Goal: Navigation & Orientation: Find specific page/section

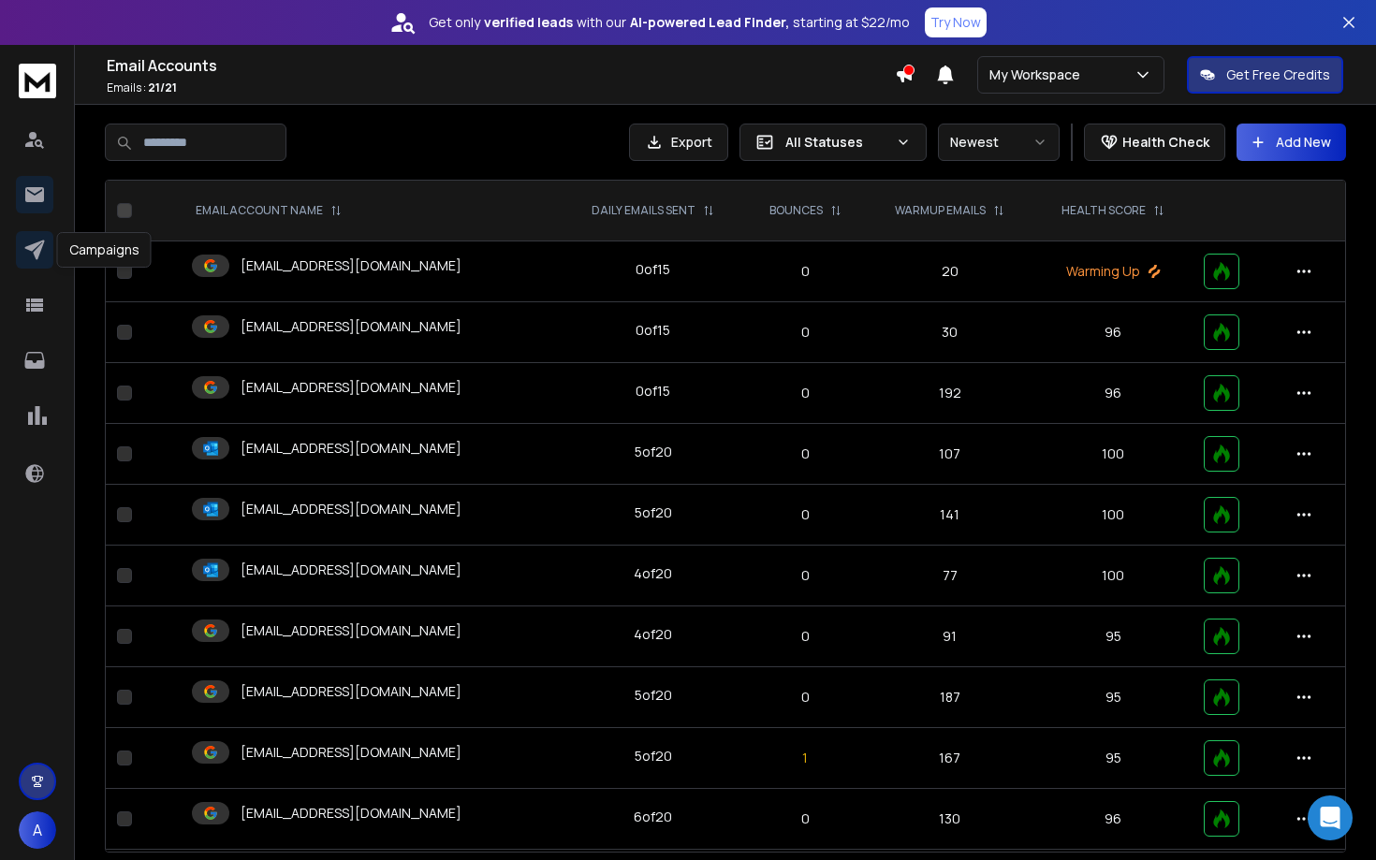
click at [28, 257] on icon at bounding box center [34, 250] width 22 height 22
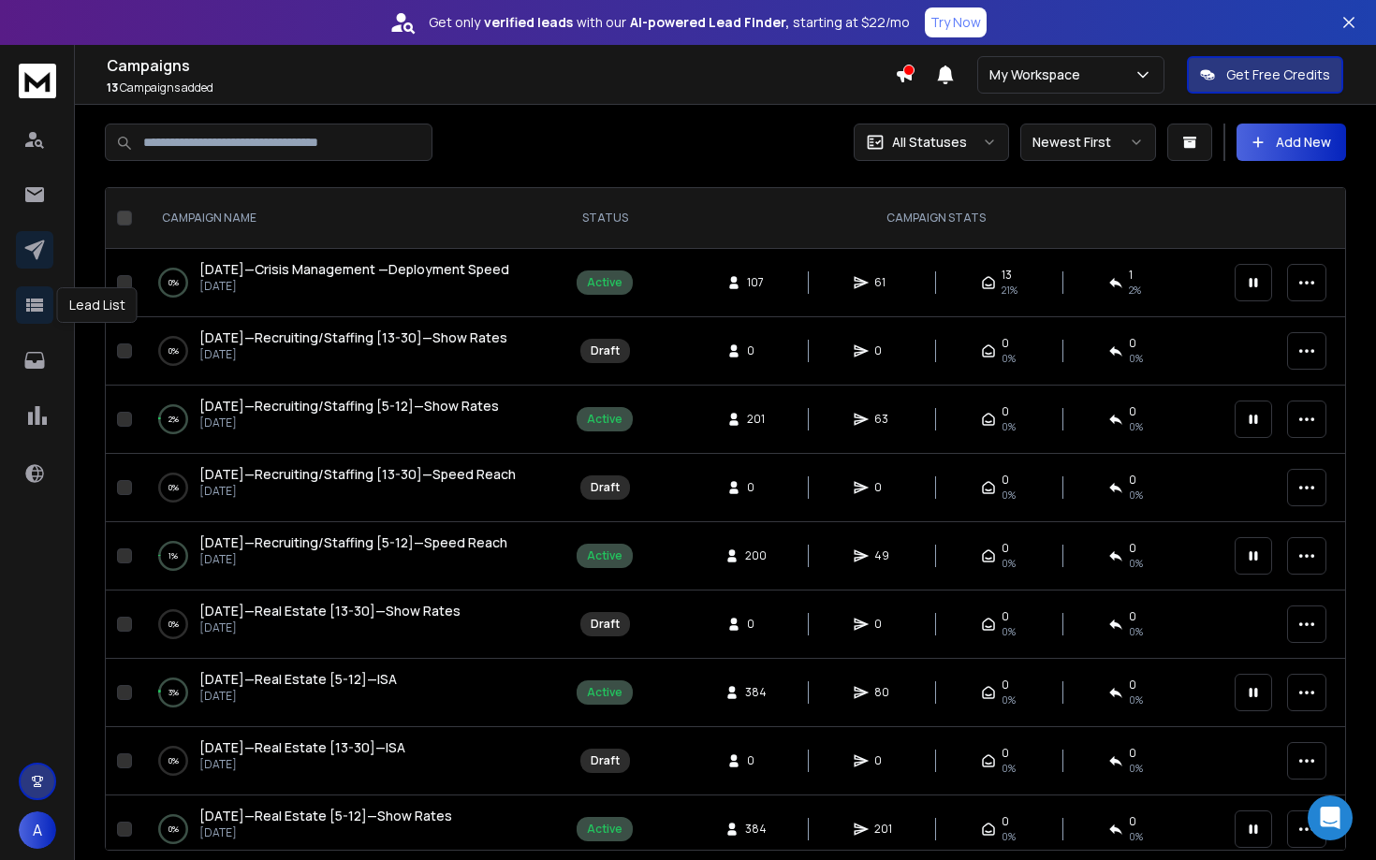
click at [22, 299] on link at bounding box center [34, 305] width 37 height 37
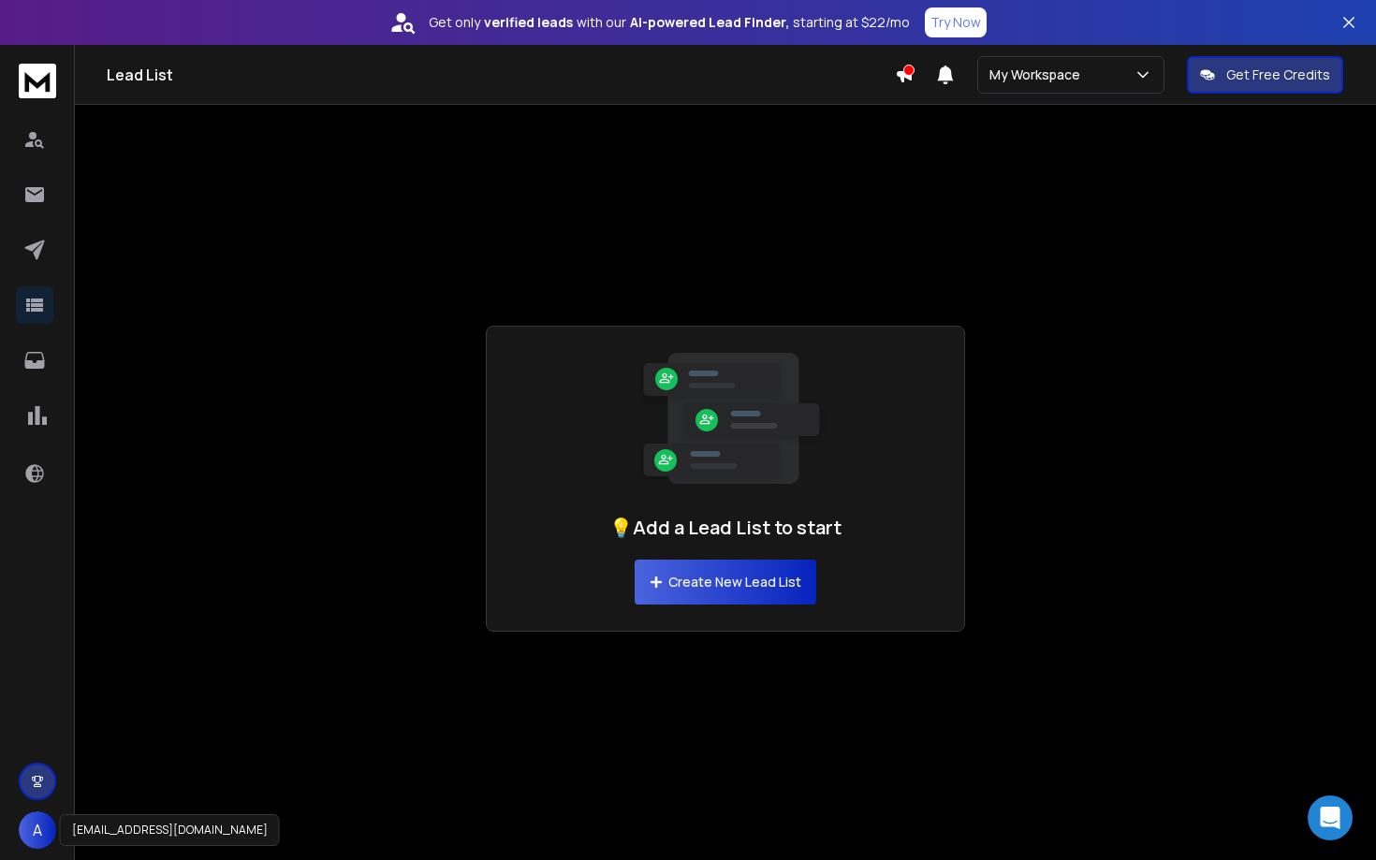
click at [34, 831] on span "A" at bounding box center [37, 830] width 37 height 37
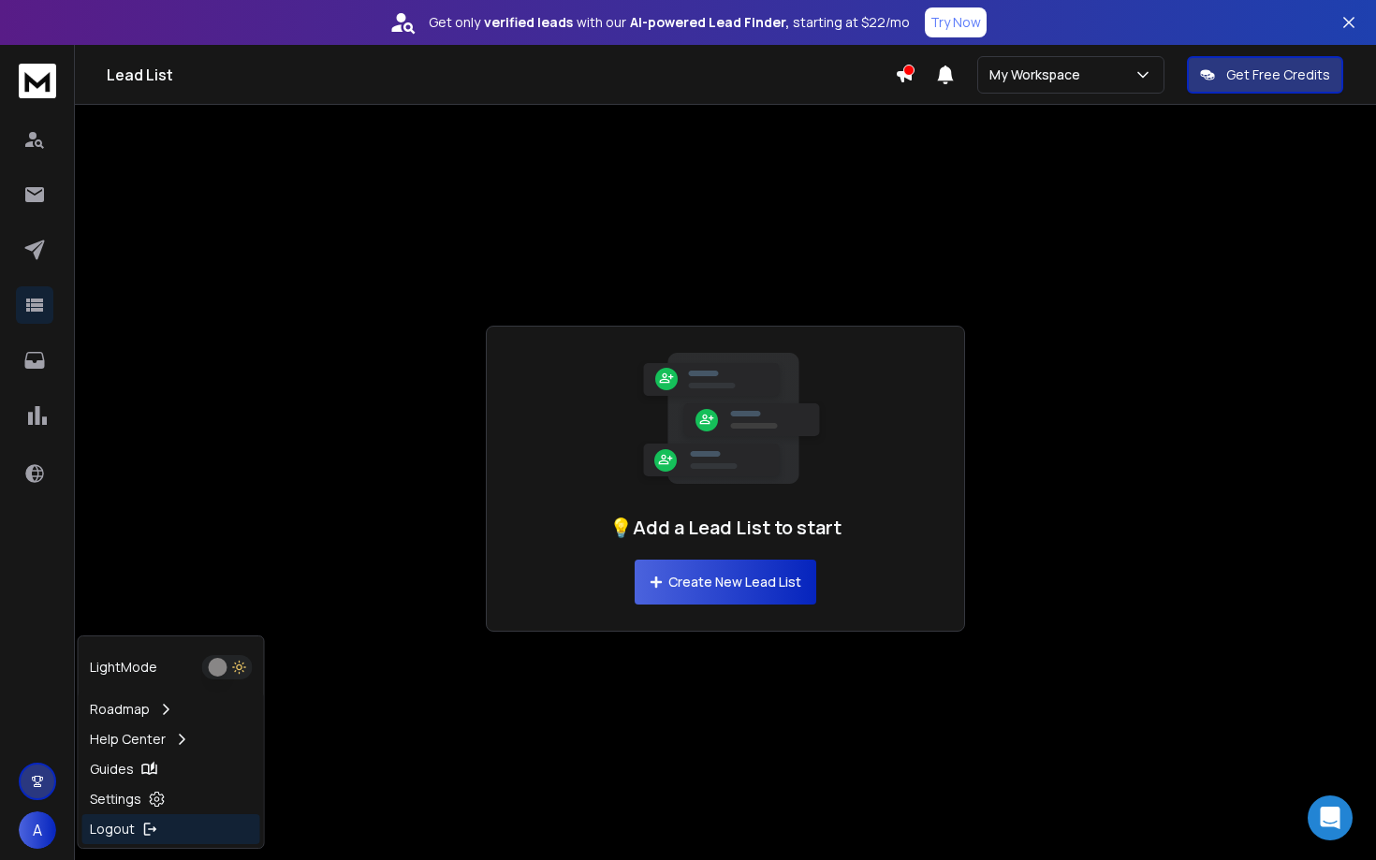
click at [169, 823] on div "Logout" at bounding box center [171, 830] width 178 height 30
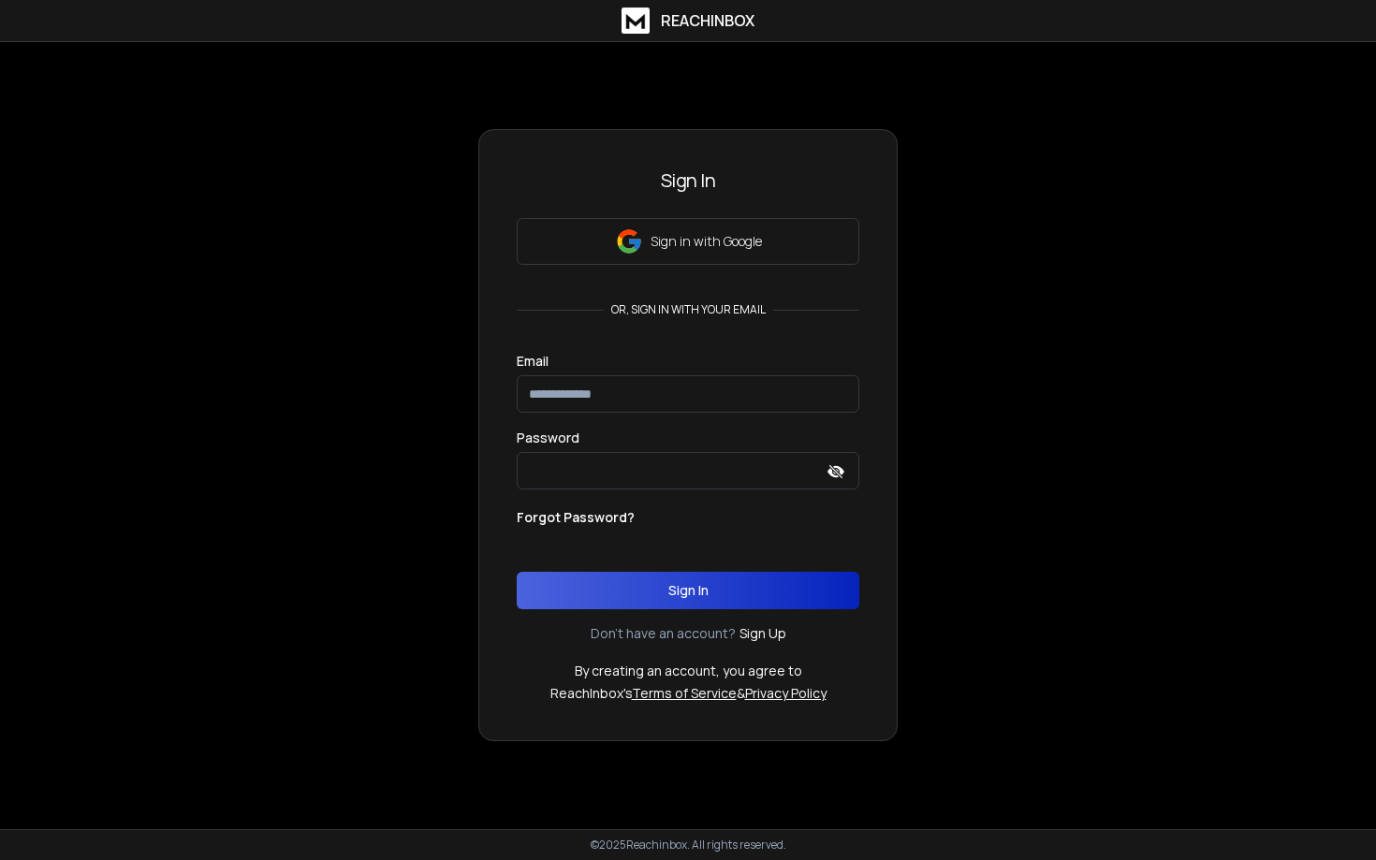
type input "*****"
click at [754, 630] on link "Sign Up" at bounding box center [763, 634] width 47 height 19
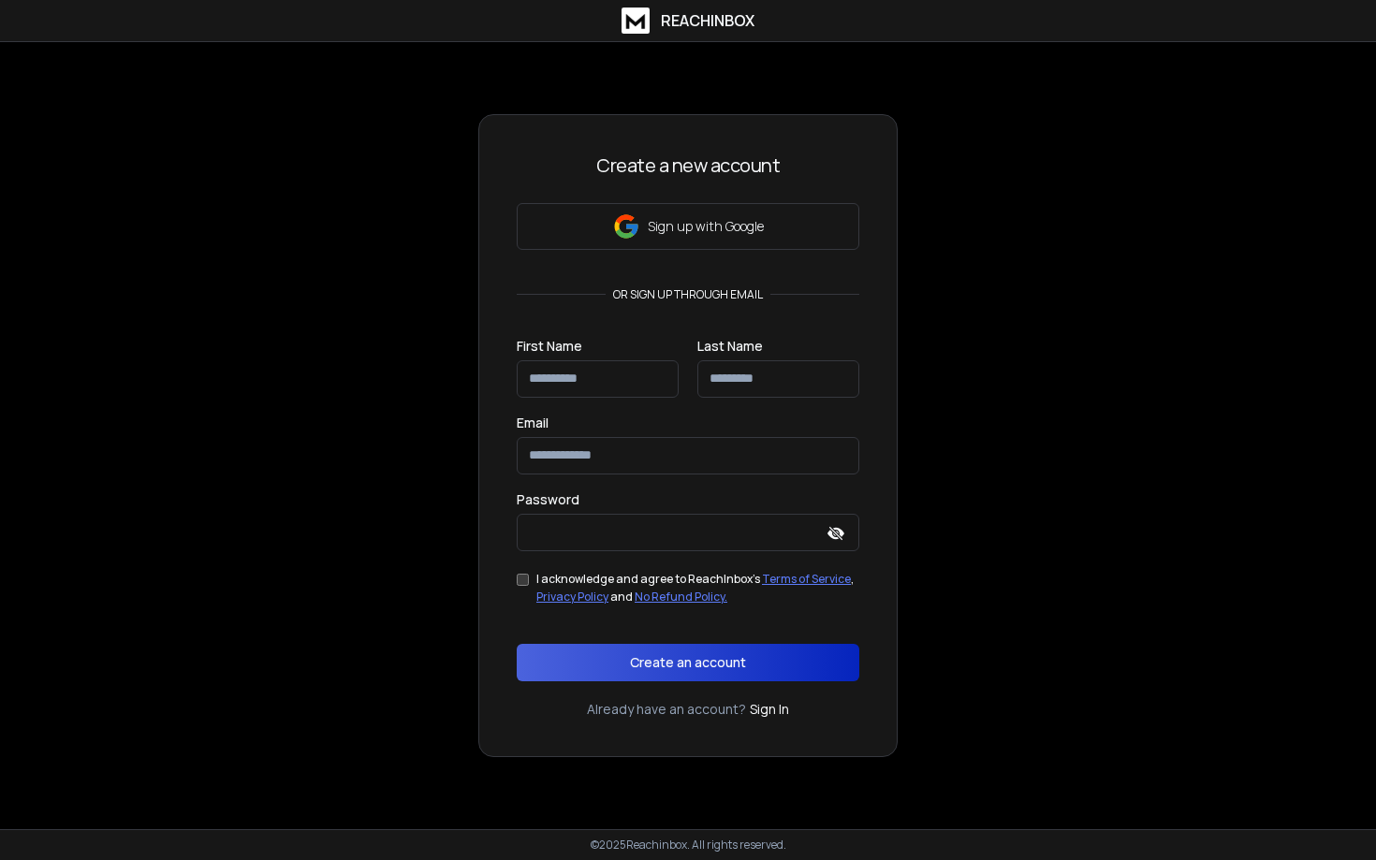
type input "*****"
click at [776, 713] on link "Sign In" at bounding box center [769, 709] width 39 height 19
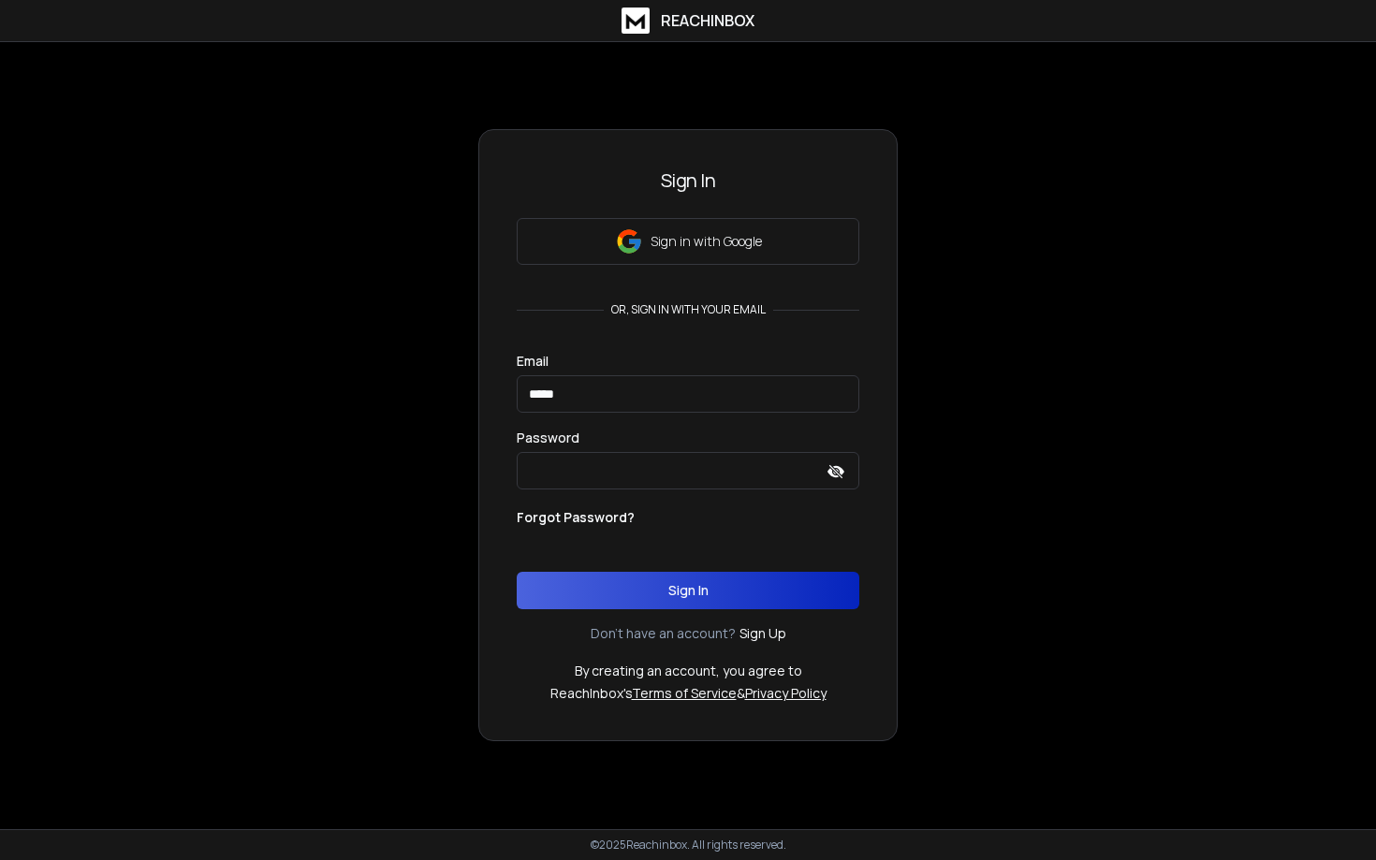
click at [636, 417] on form "Email ***** Password Forgot Password? Sign In Sign Up" at bounding box center [688, 482] width 343 height 255
click at [636, 385] on input "*****" at bounding box center [688, 393] width 343 height 37
type input "**********"
drag, startPoint x: 737, startPoint y: 591, endPoint x: 707, endPoint y: 573, distance: 34.8
click at [737, 591] on button "Sign In" at bounding box center [688, 590] width 343 height 37
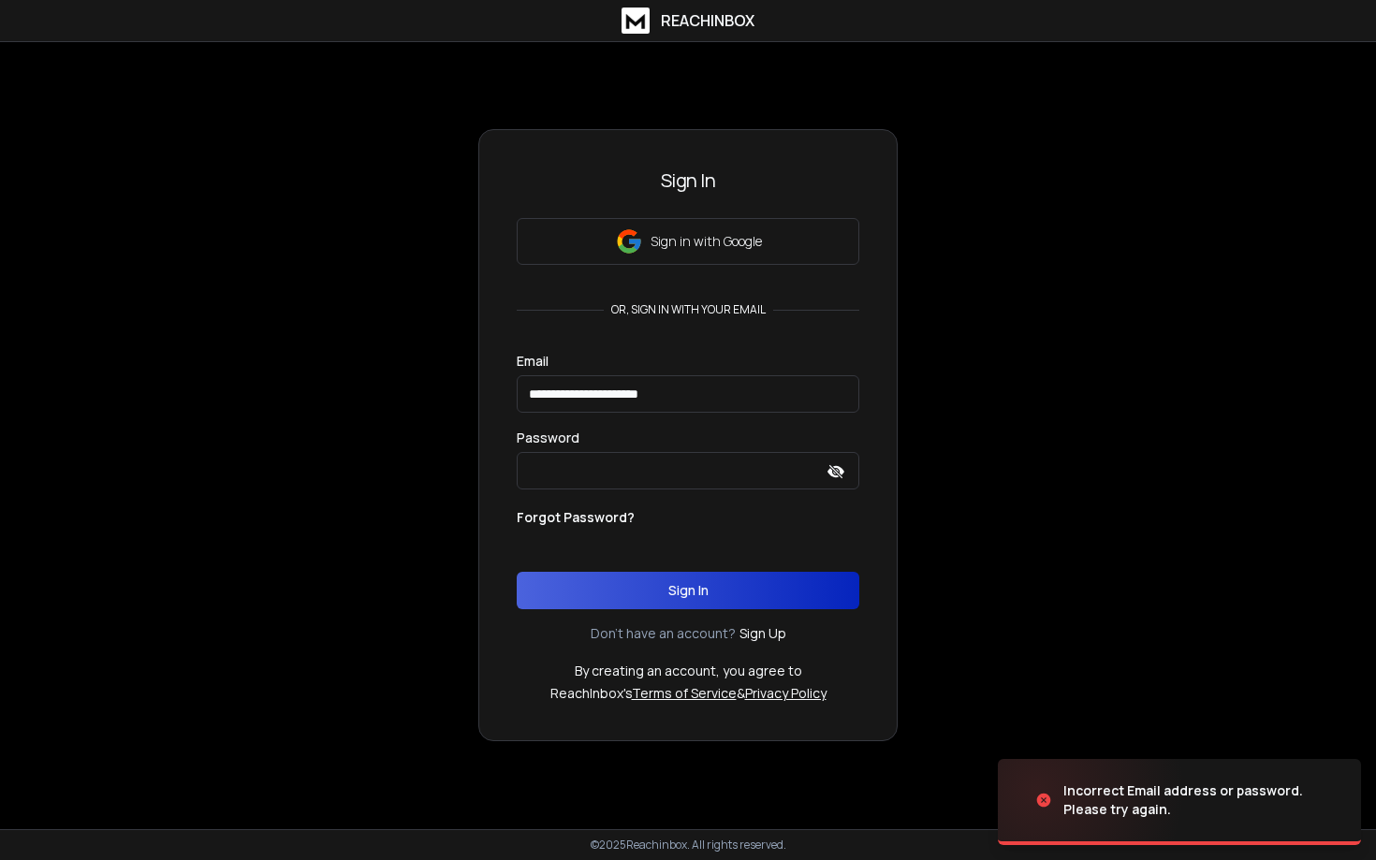
click at [0, 322] on div "**********" at bounding box center [688, 436] width 1376 height 713
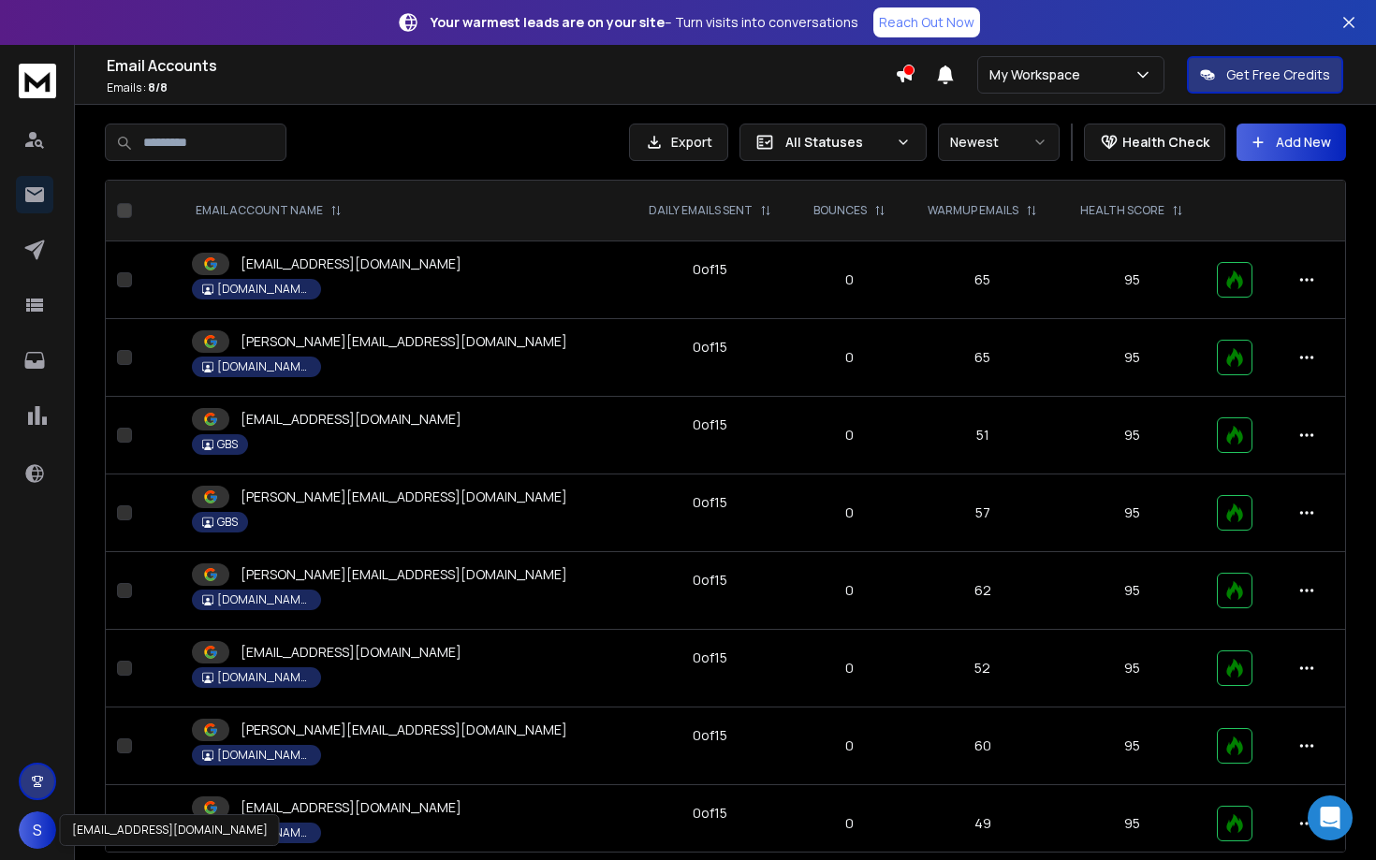
click at [37, 831] on span "S" at bounding box center [37, 830] width 37 height 37
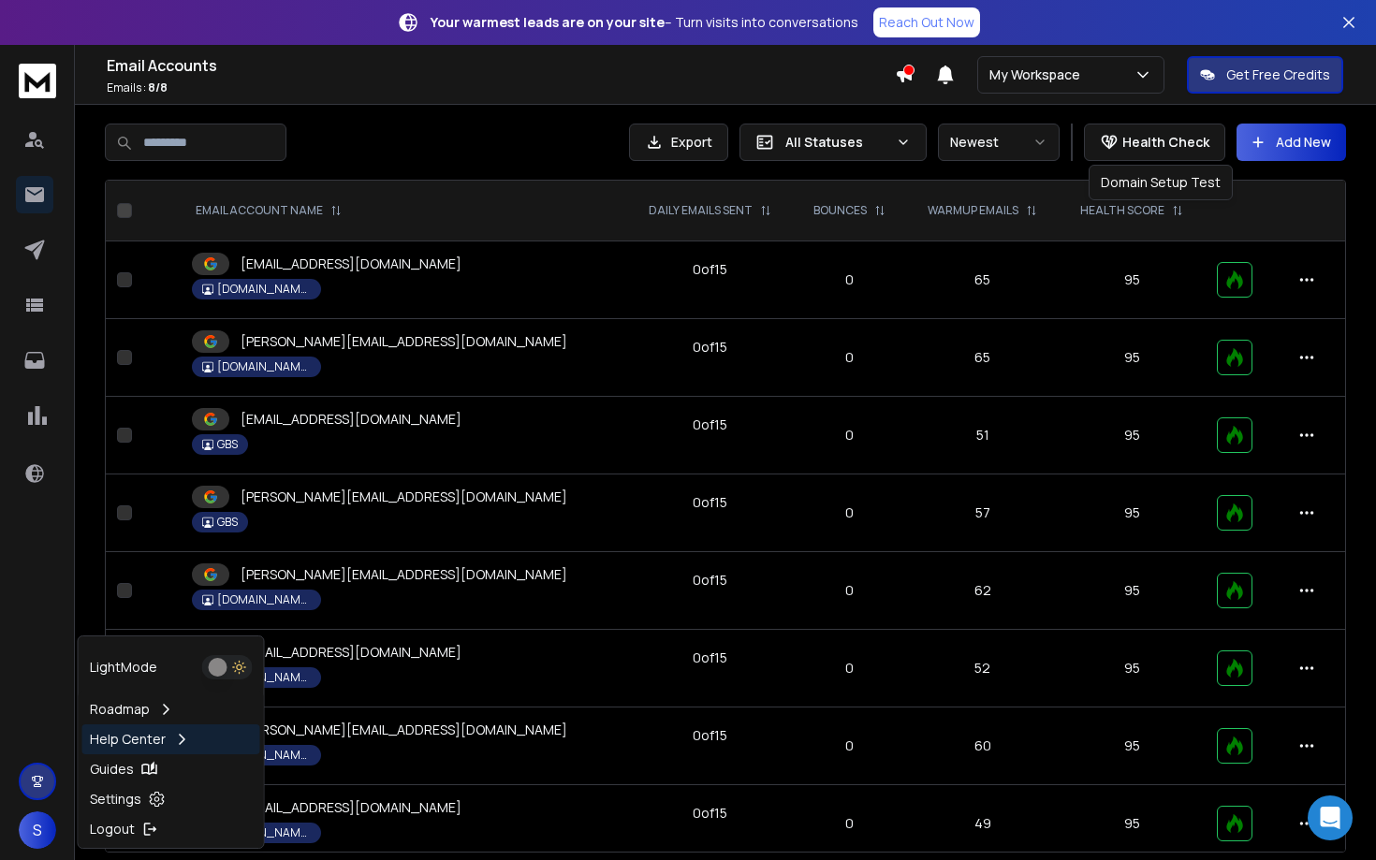
click at [1104, 106] on div "Export All Statuses Newest Health Check Add New EMAIL ACCOUNT NAME DAILY EMAILS…" at bounding box center [726, 488] width 1302 height 767
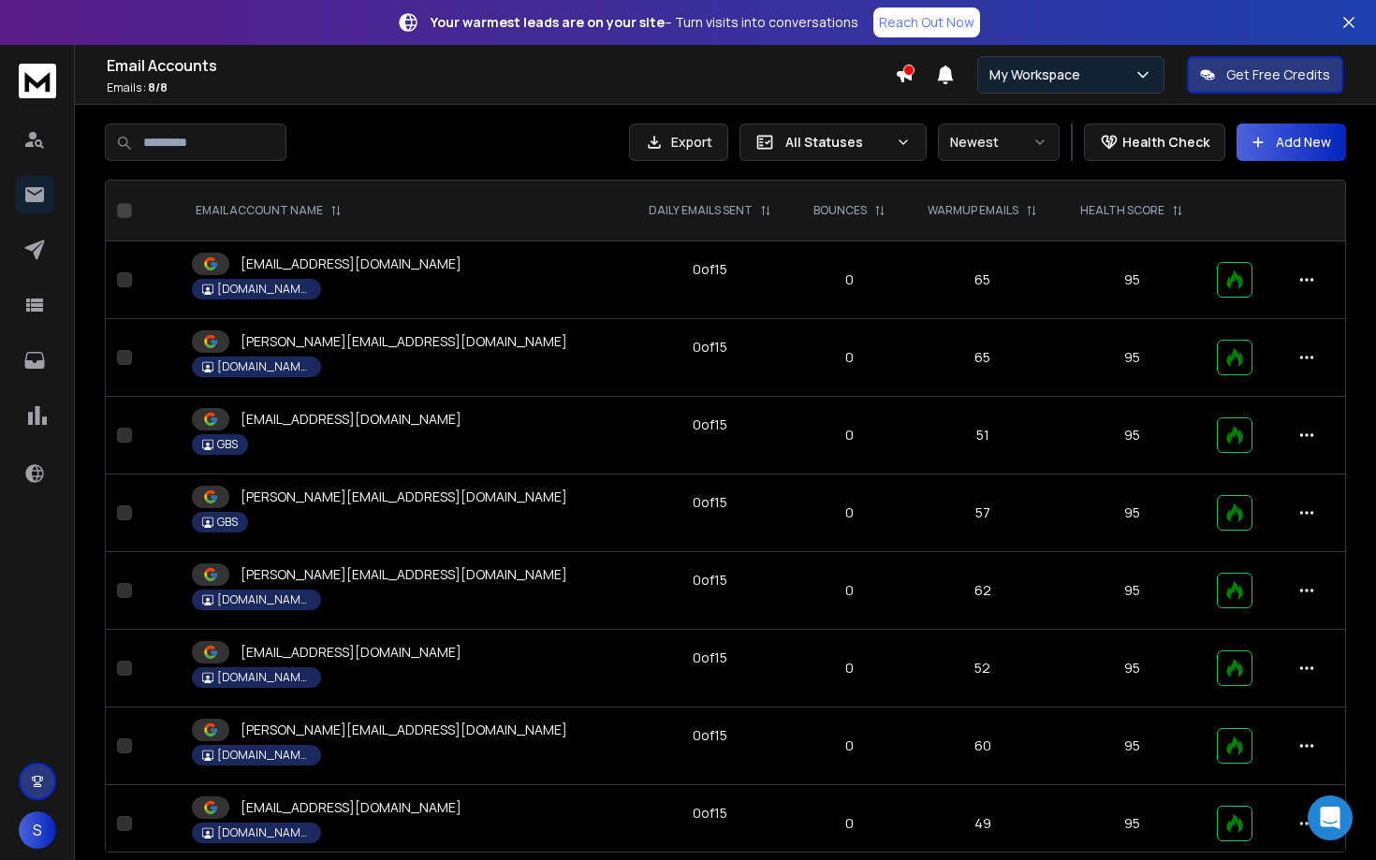
click at [1090, 90] on button "My Workspace" at bounding box center [1071, 74] width 187 height 37
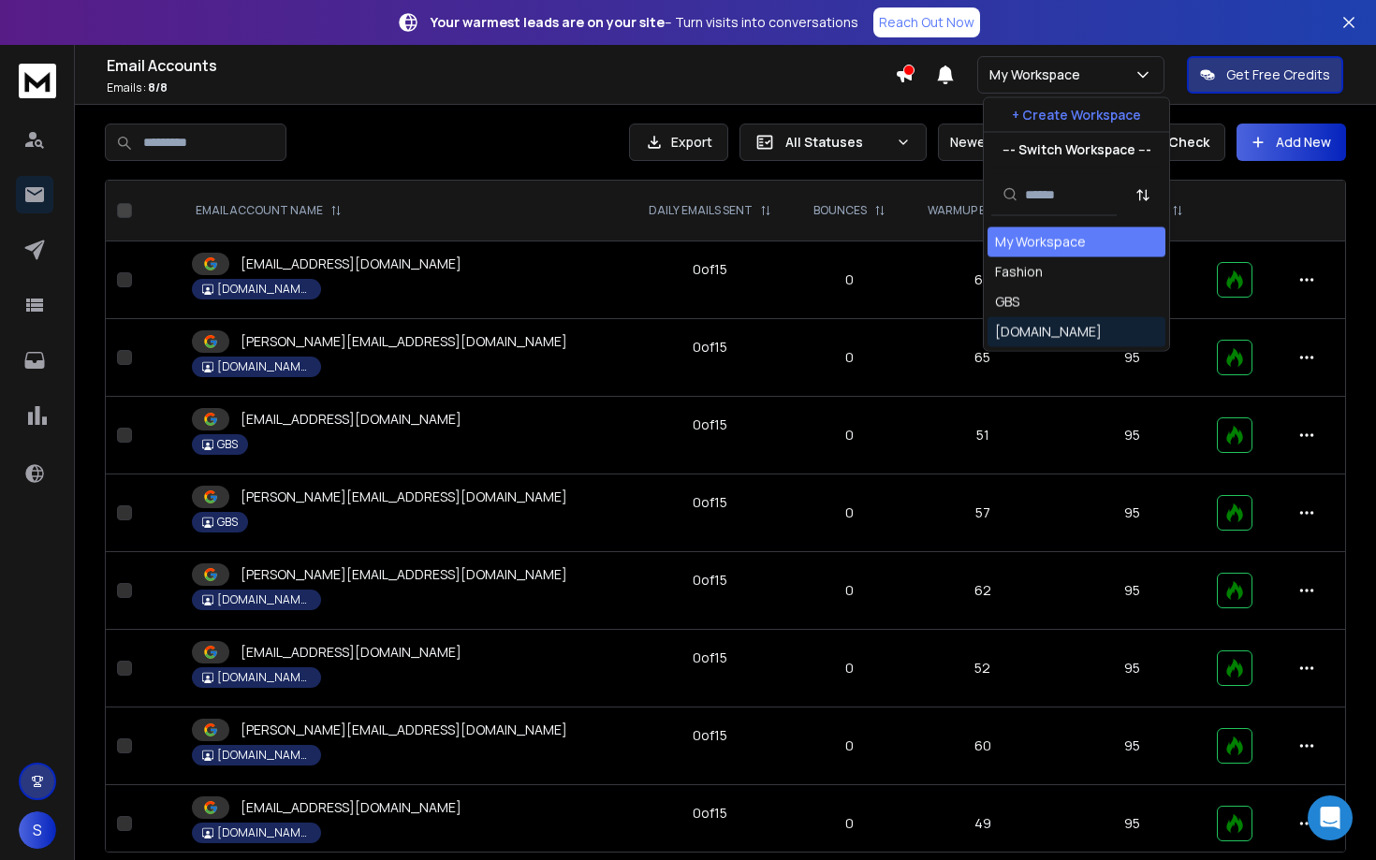
click at [1066, 327] on div "[DOMAIN_NAME]" at bounding box center [1048, 332] width 107 height 19
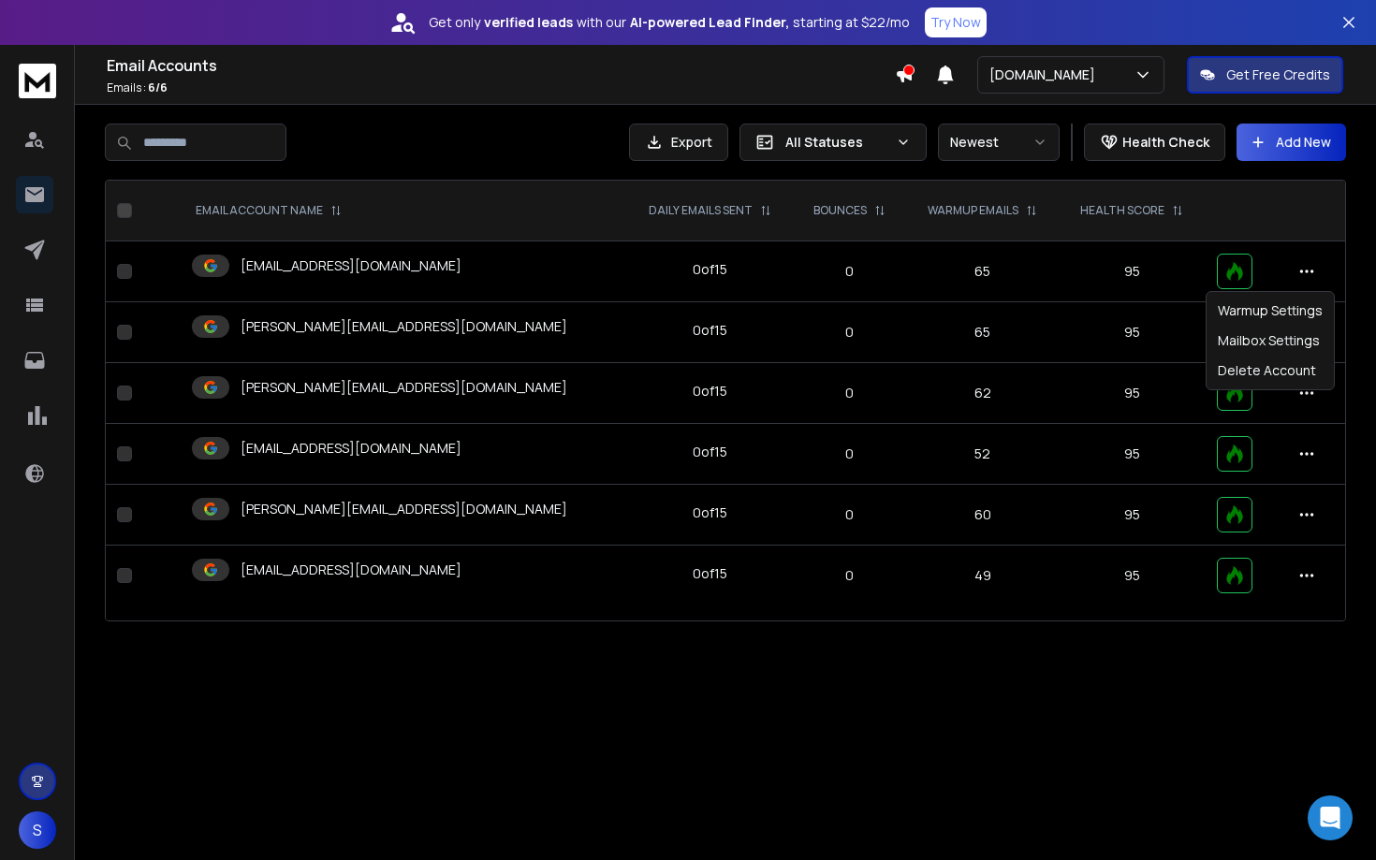
click at [1299, 278] on icon at bounding box center [1307, 271] width 17 height 17
click at [1296, 344] on div "Mailbox Settings" at bounding box center [1271, 341] width 120 height 30
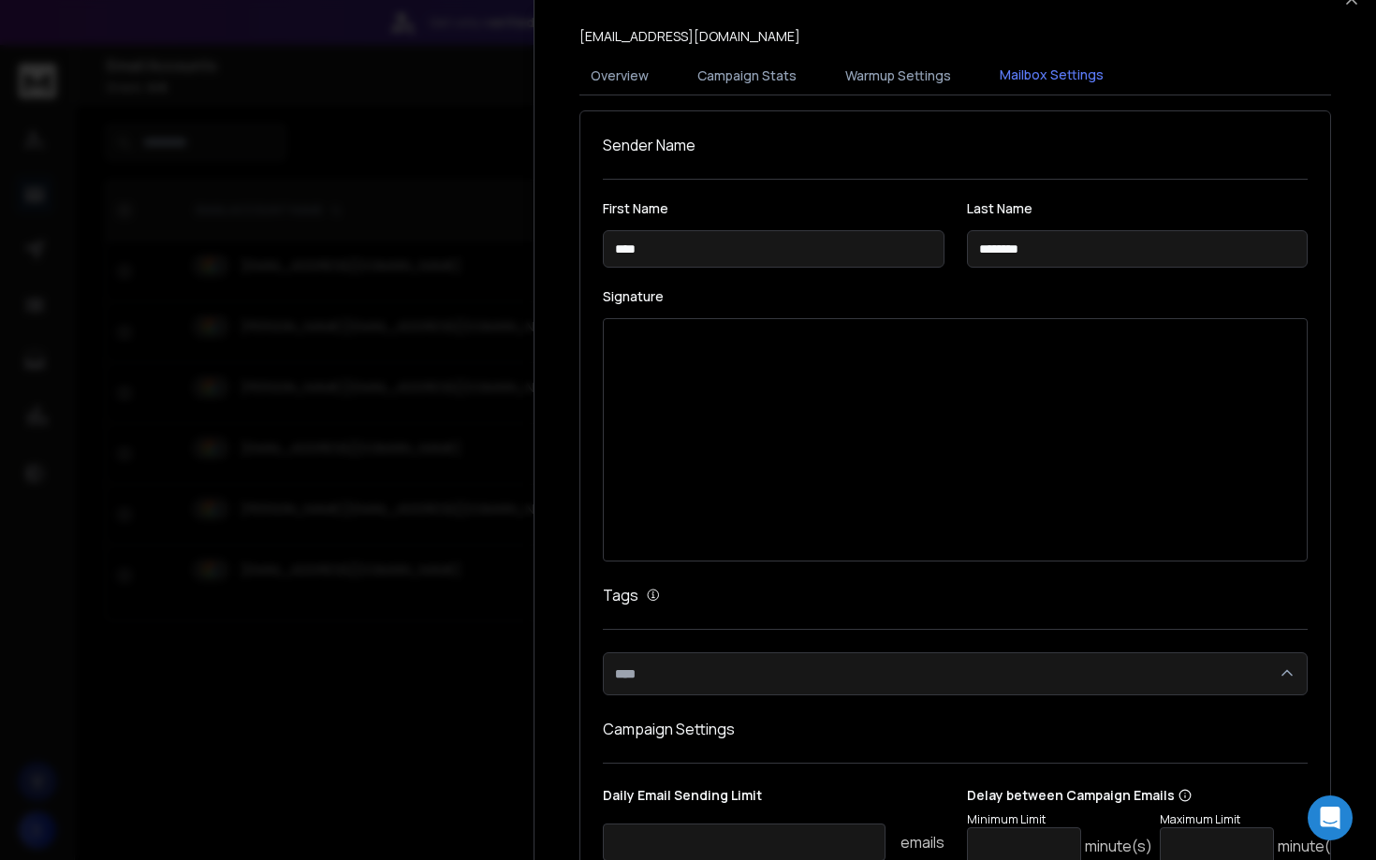
scroll to position [26, 0]
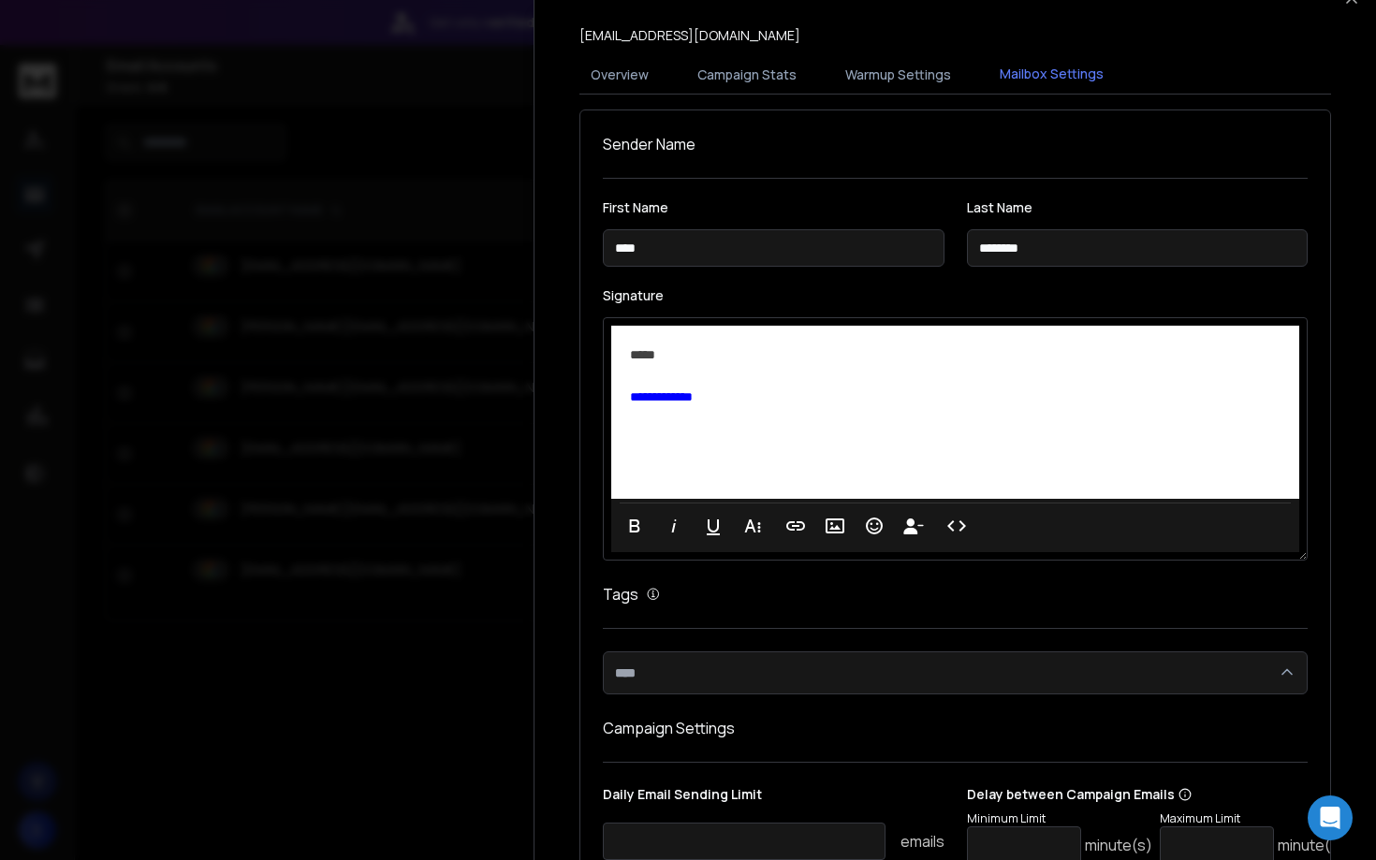
click at [463, 418] on div at bounding box center [688, 430] width 1376 height 860
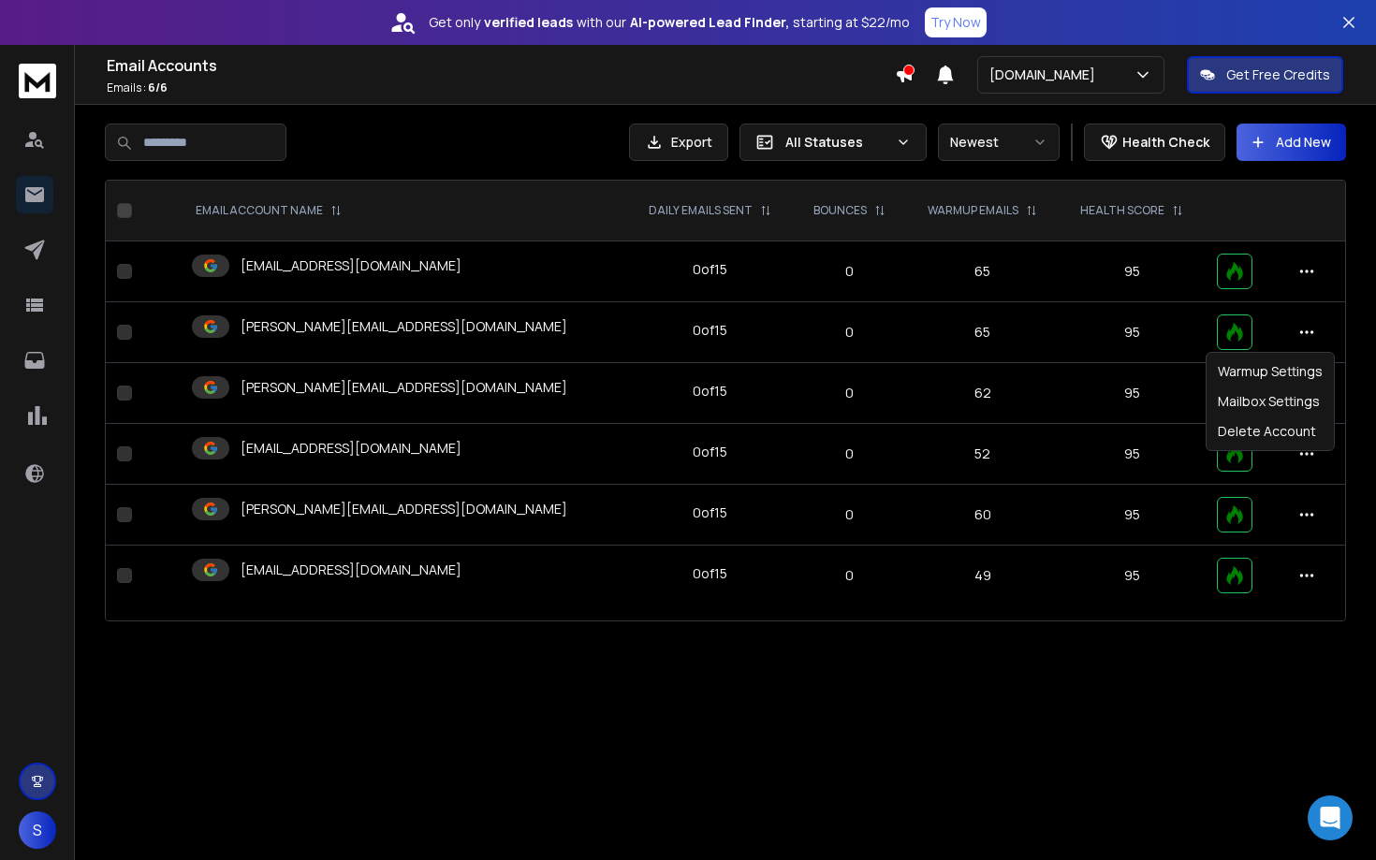
click at [1299, 332] on icon at bounding box center [1307, 332] width 17 height 17
click at [1255, 402] on div "Mailbox Settings" at bounding box center [1271, 402] width 120 height 30
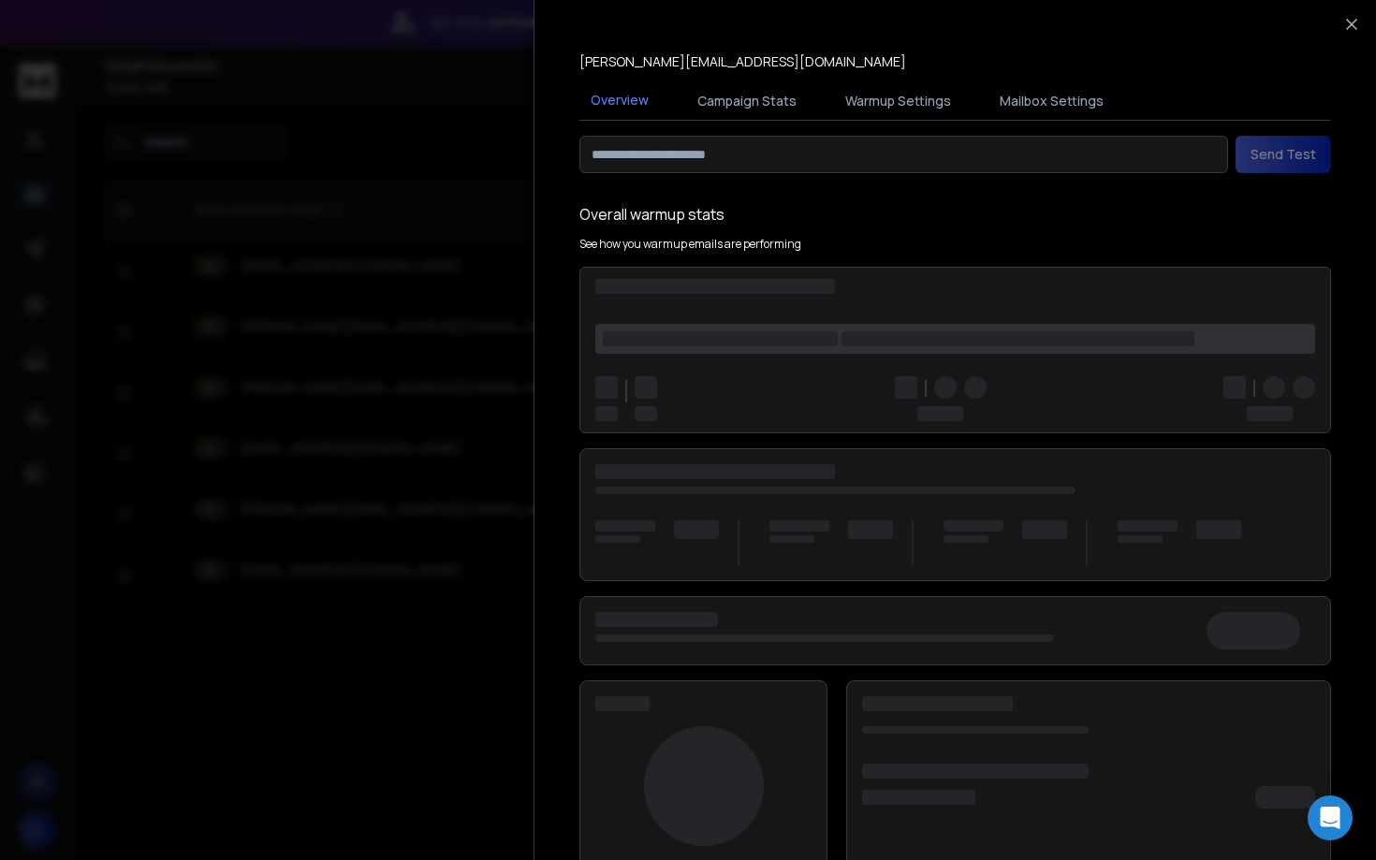
click at [483, 396] on div at bounding box center [688, 430] width 1376 height 860
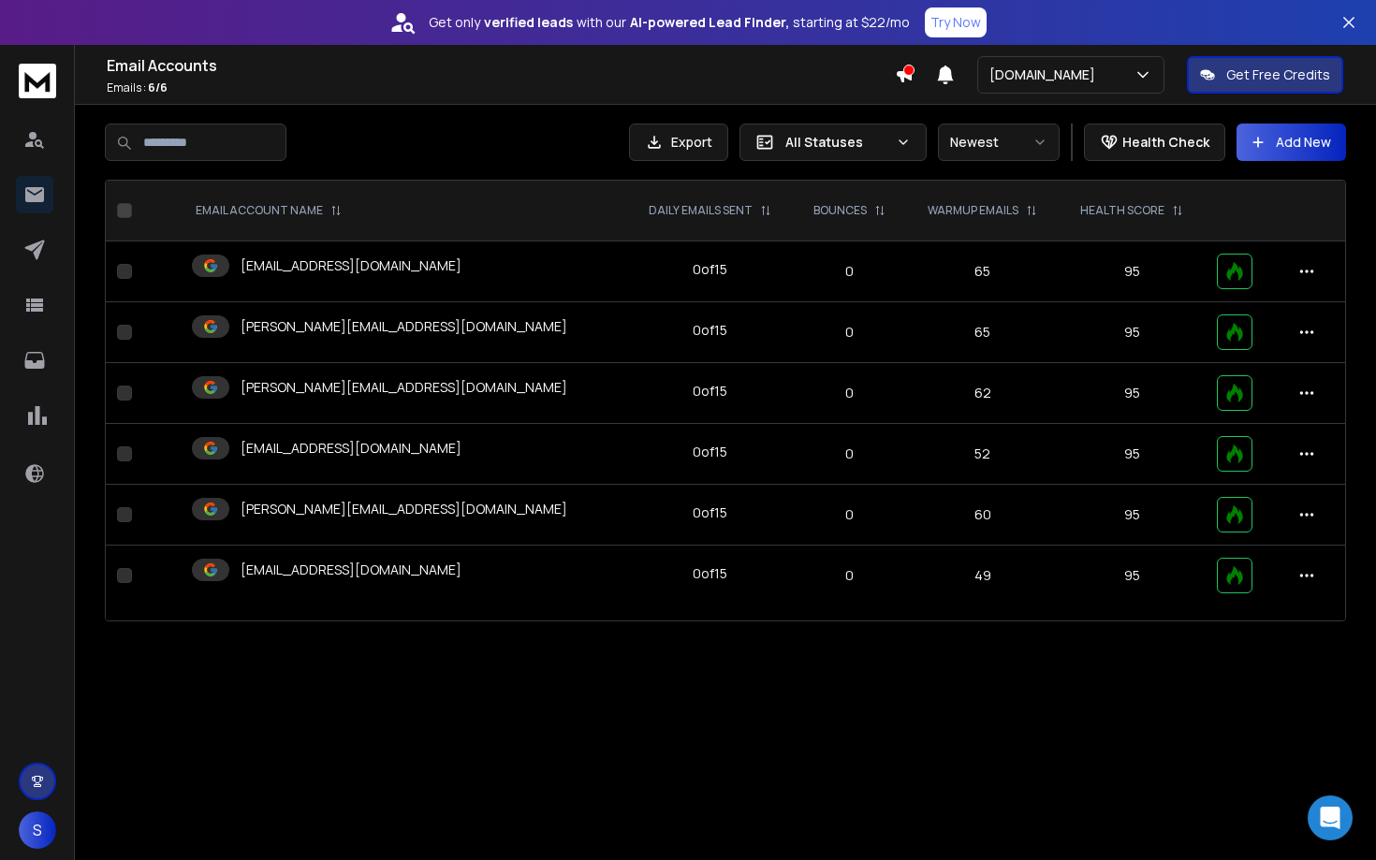
click at [1294, 438] on button at bounding box center [1307, 454] width 53 height 32
click at [1217, 533] on div "Mailbox Settings" at bounding box center [1271, 523] width 120 height 30
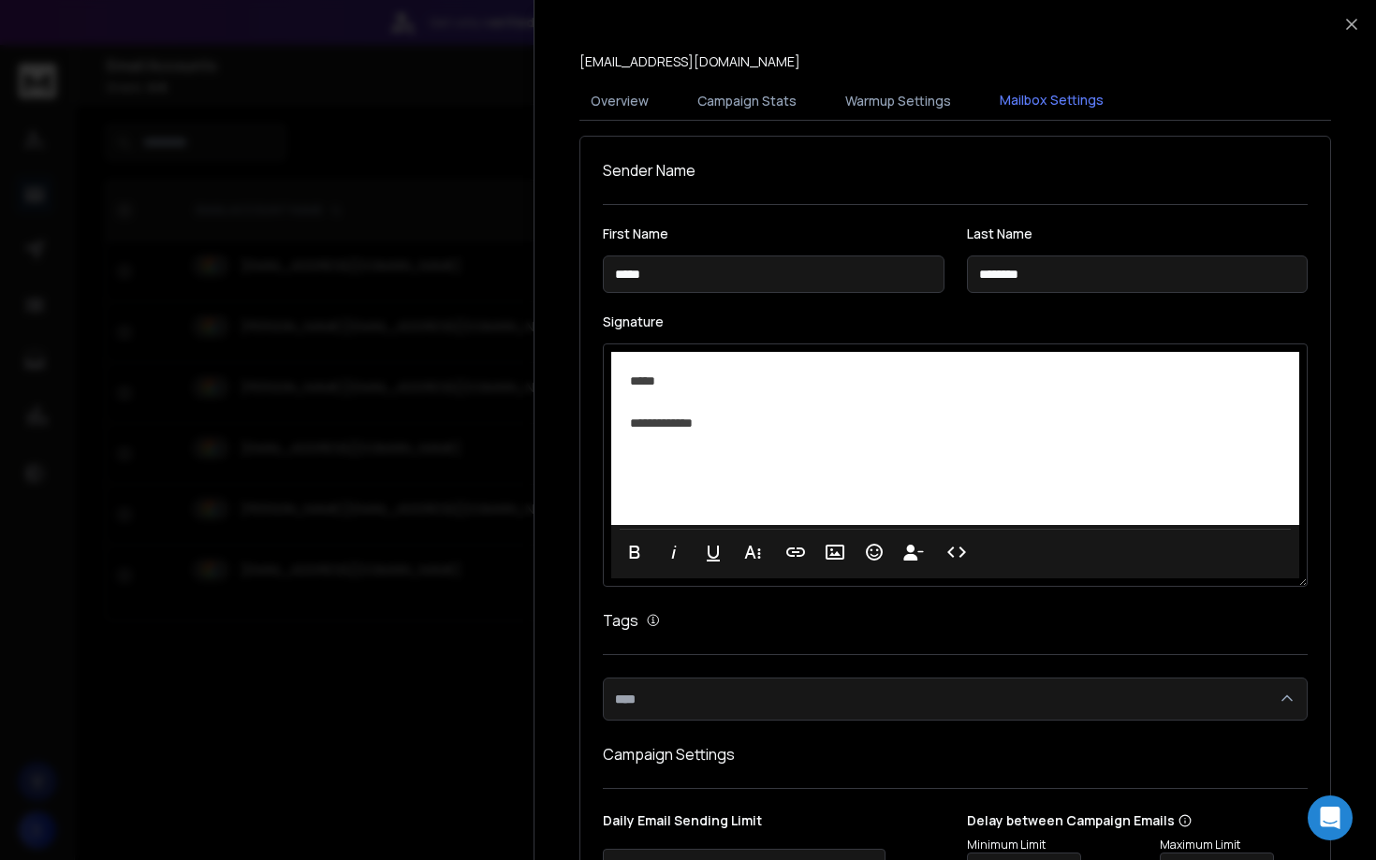
drag, startPoint x: 308, startPoint y: 463, endPoint x: 938, endPoint y: 463, distance: 630.2
click at [343, 463] on div at bounding box center [688, 430] width 1376 height 860
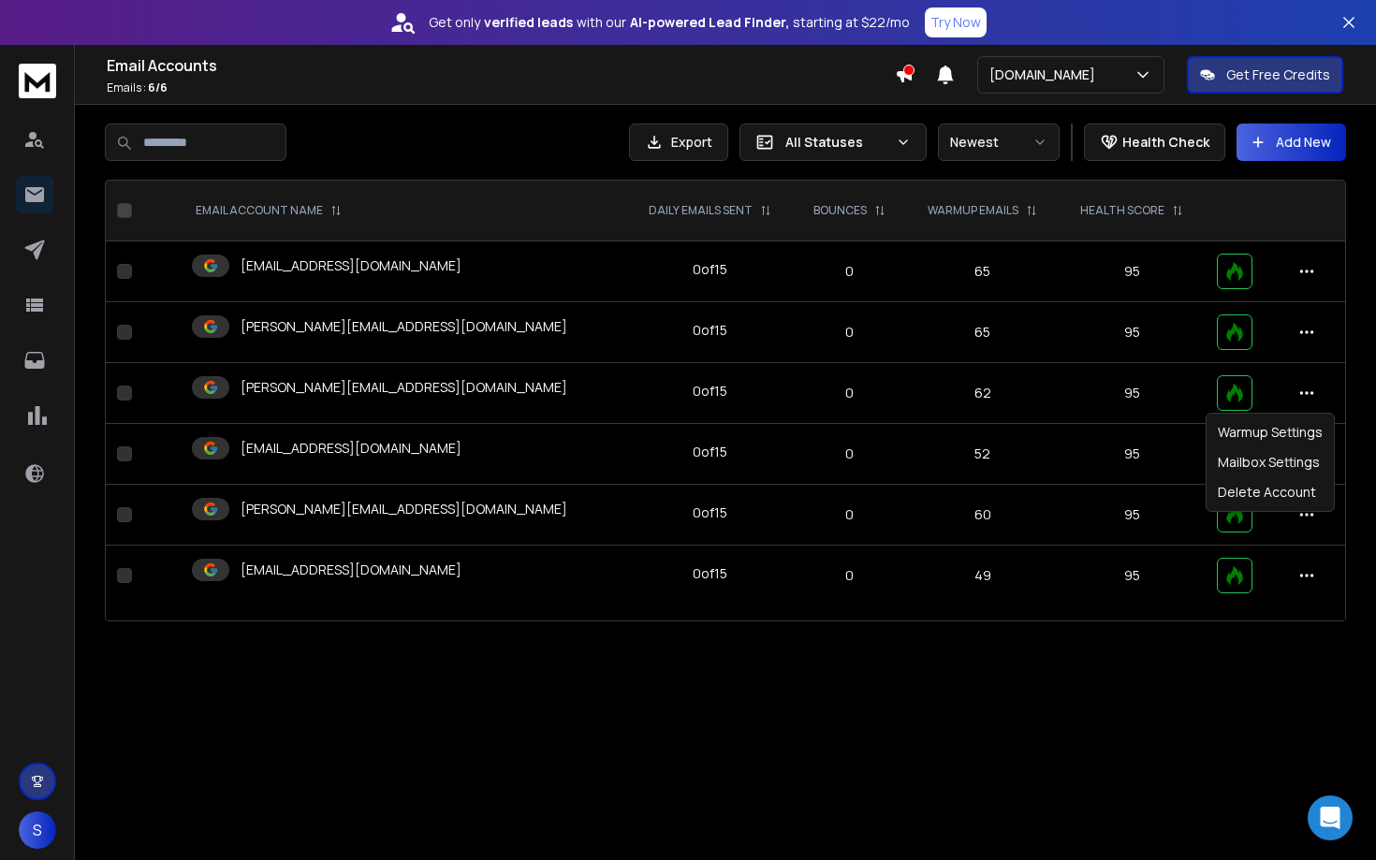
click at [1306, 401] on icon at bounding box center [1307, 393] width 17 height 17
click at [1247, 471] on div "Mailbox Settings" at bounding box center [1271, 463] width 120 height 30
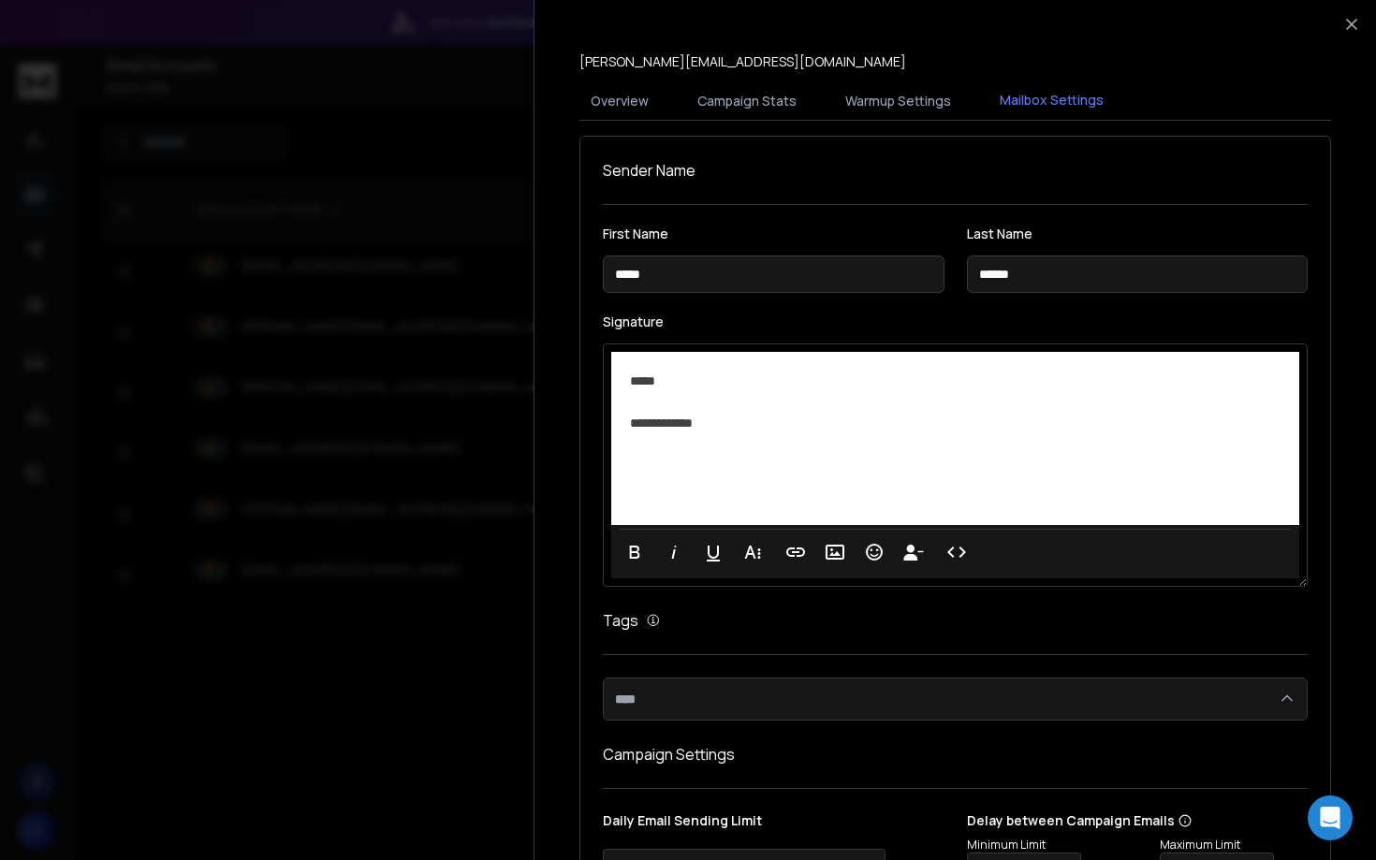
click at [534, 391] on div "**********" at bounding box center [955, 430] width 843 height 860
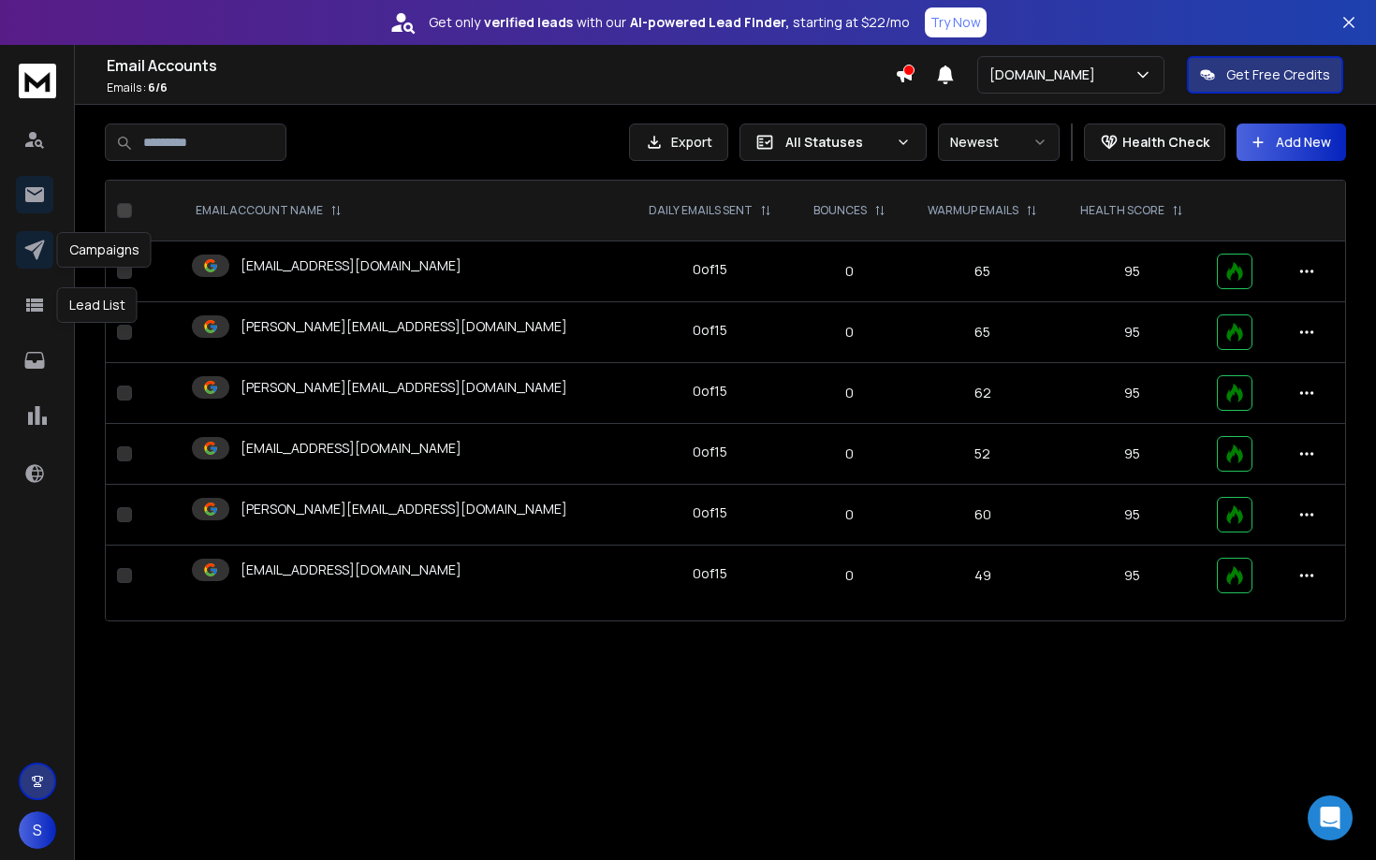
click at [24, 265] on link at bounding box center [34, 249] width 37 height 37
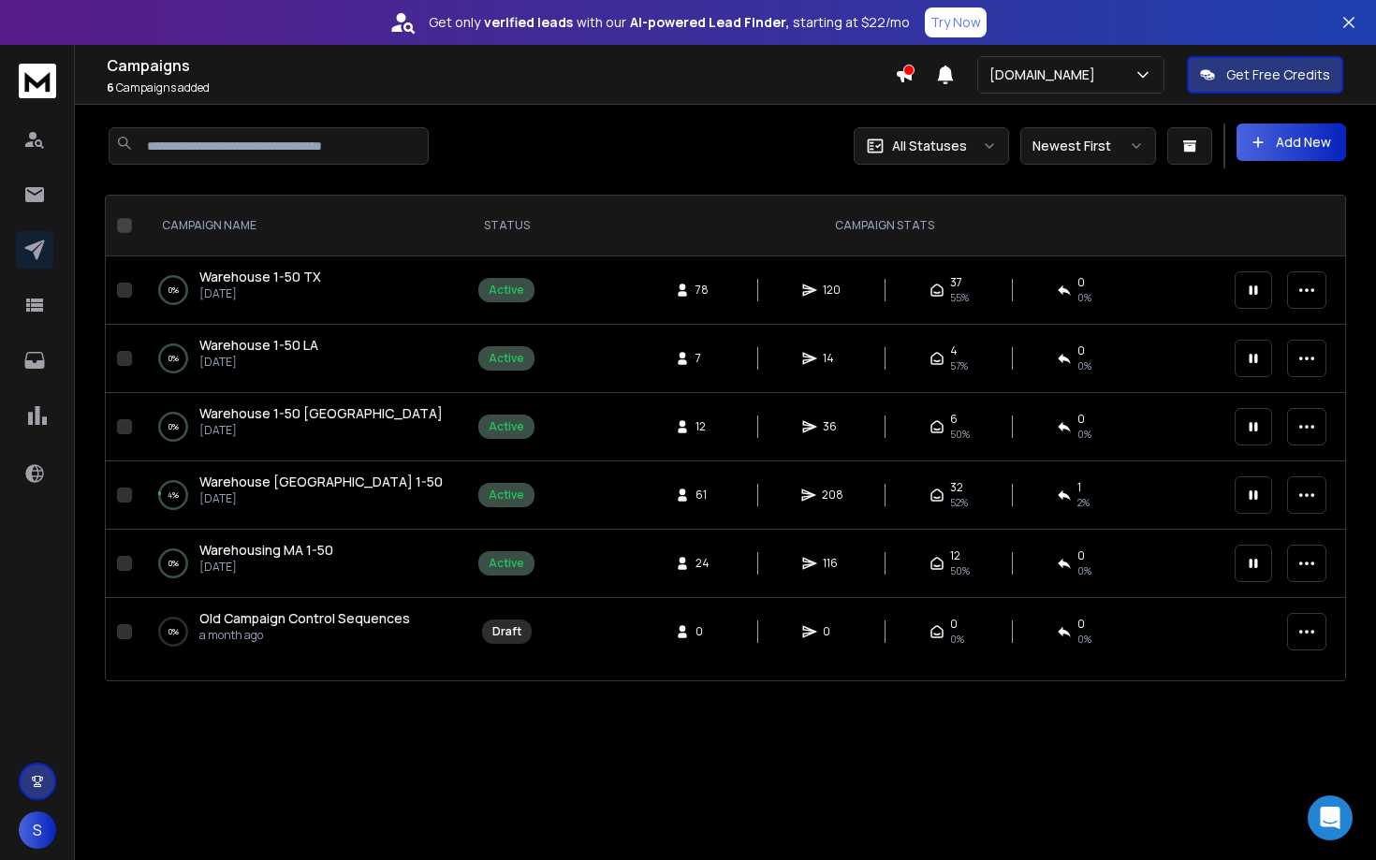
click at [302, 277] on span "Warehouse 1-50 TX" at bounding box center [260, 277] width 122 height 18
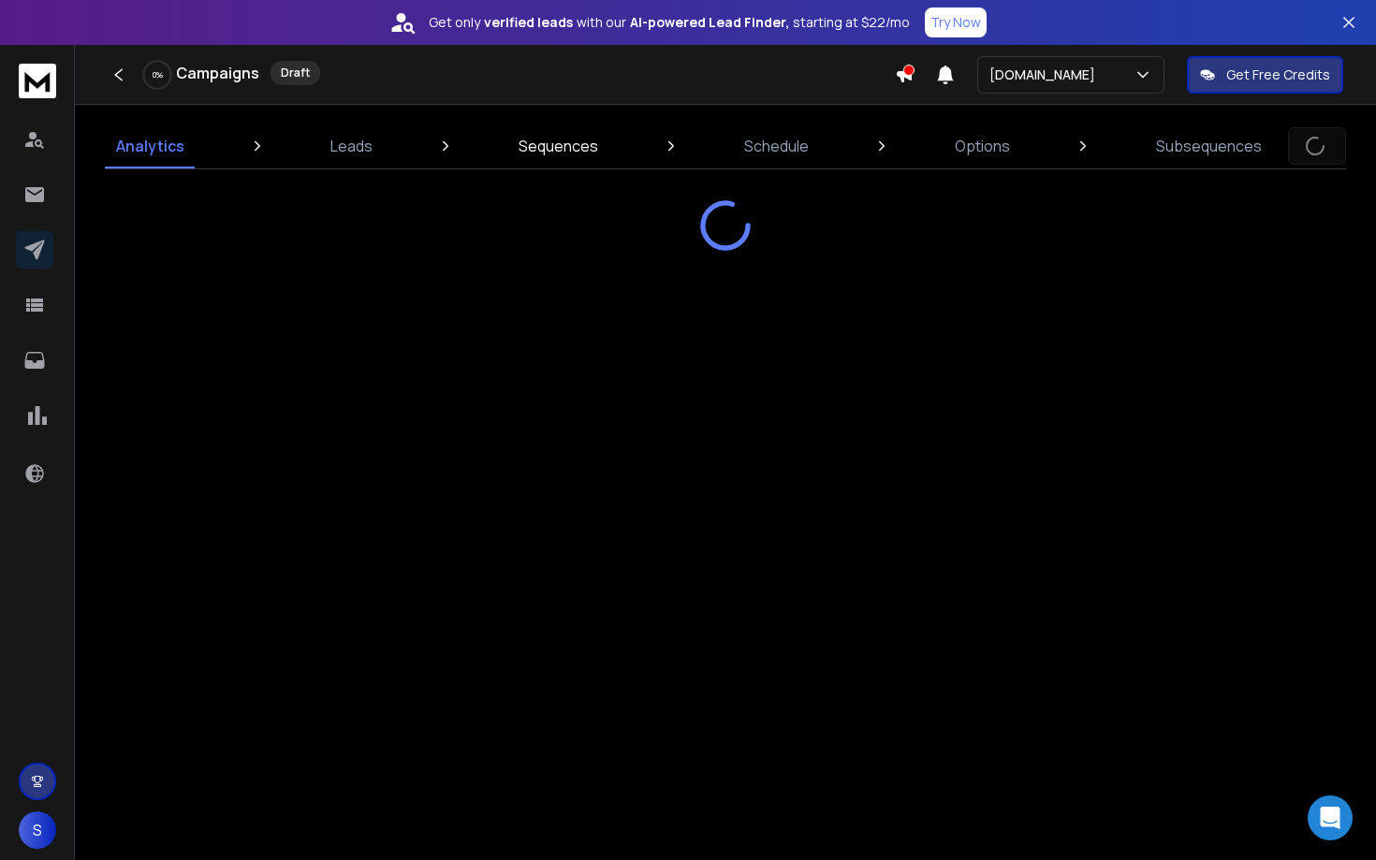
click at [555, 149] on p "Sequences" at bounding box center [559, 146] width 80 height 22
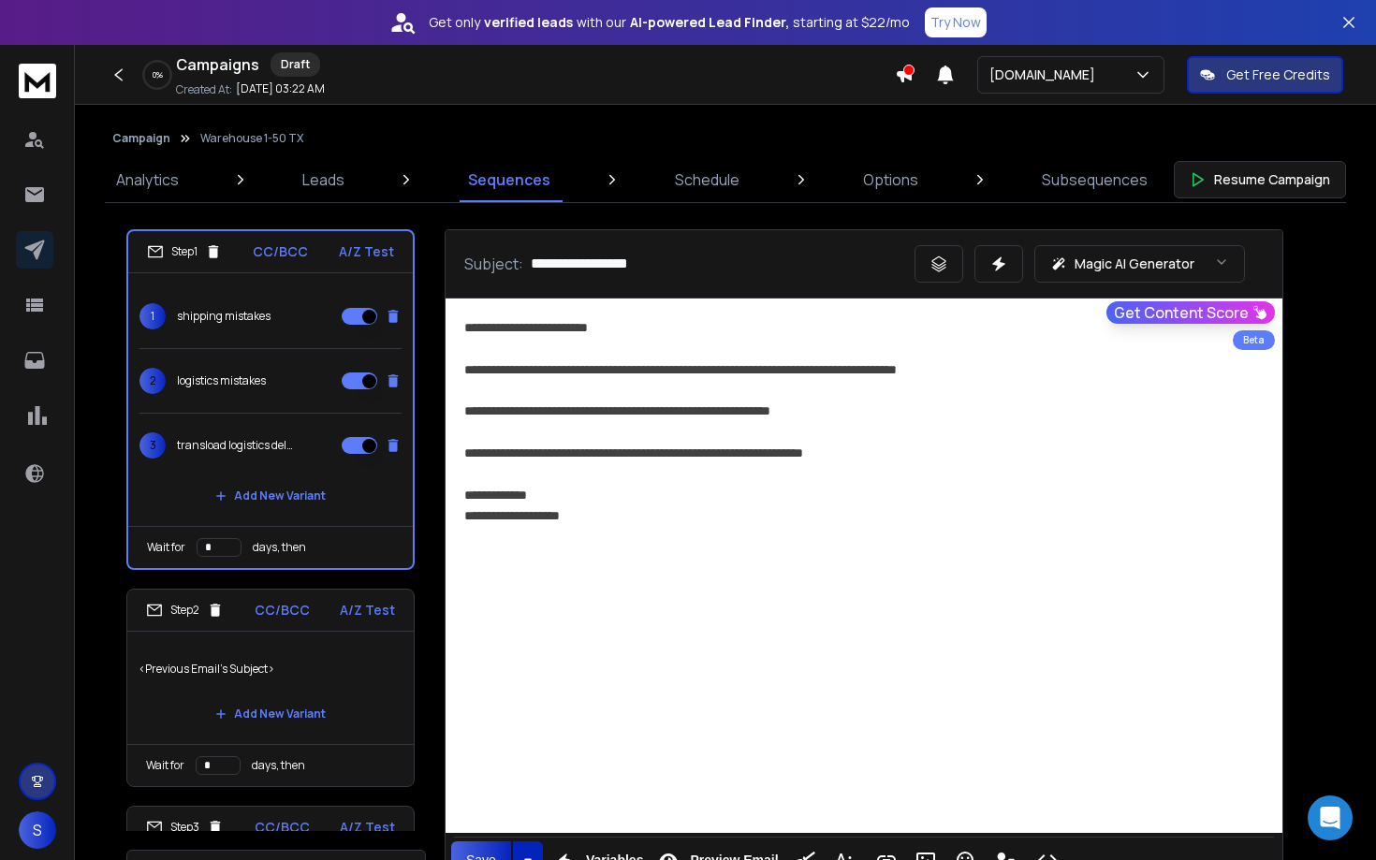
scroll to position [53, 0]
